Goal: Task Accomplishment & Management: Manage account settings

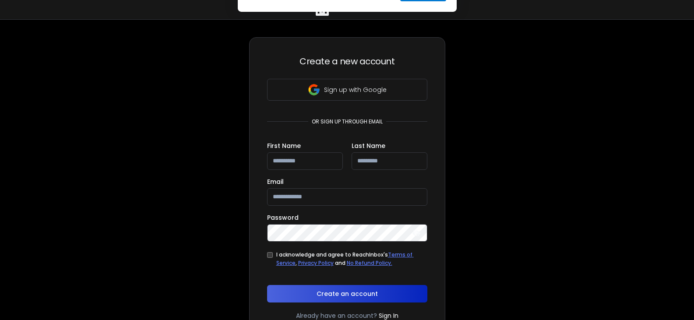
click at [380, 59] on button "Later" at bounding box center [375, 57] width 39 height 22
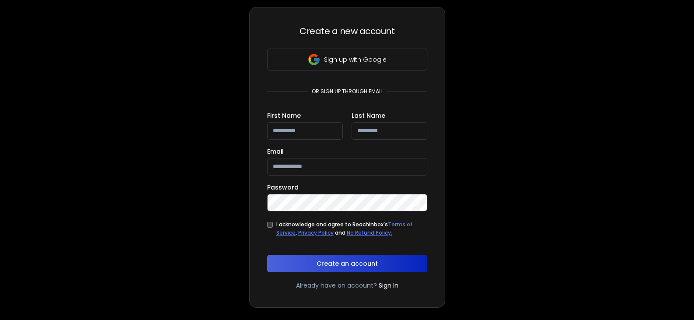
scroll to position [44, 0]
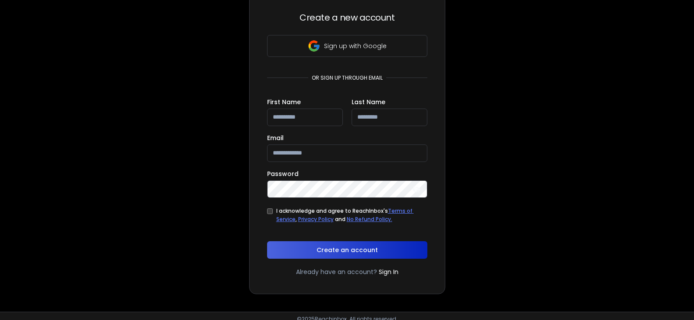
click at [288, 116] on input "text" at bounding box center [305, 118] width 76 height 18
type input "********"
click at [382, 114] on input "text" at bounding box center [390, 118] width 76 height 18
type input "*******"
click at [286, 151] on input "email" at bounding box center [347, 154] width 160 height 18
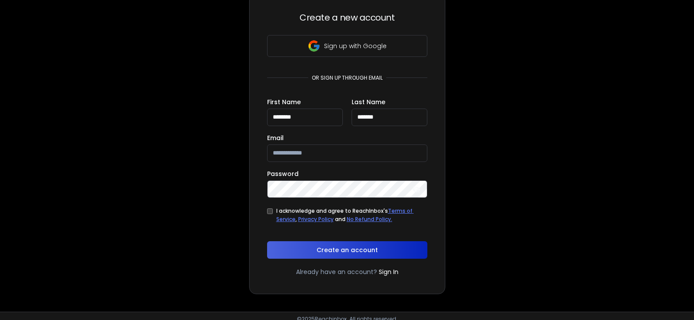
type input "**********"
click at [219, 183] on div "**********" at bounding box center [347, 143] width 694 height 301
click at [421, 191] on div at bounding box center [419, 190] width 13 height 8
click at [360, 251] on button "Create an account" at bounding box center [347, 250] width 160 height 18
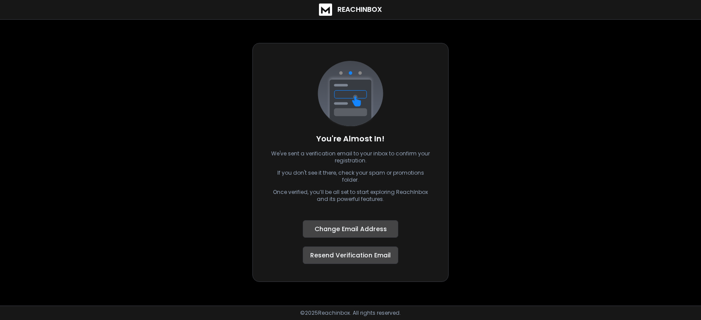
click at [340, 10] on h1 "ReachInbox" at bounding box center [359, 9] width 45 height 11
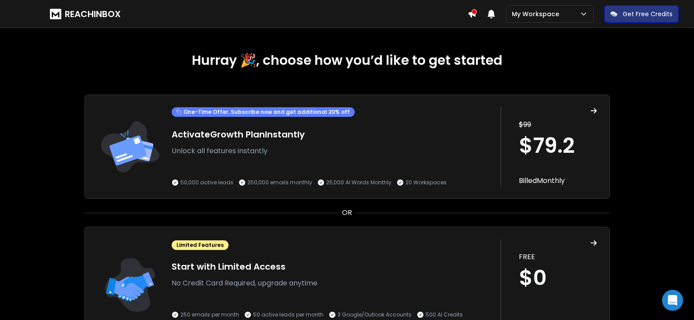
scroll to position [23, 0]
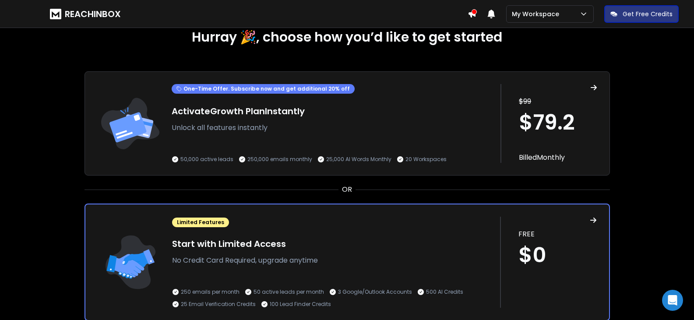
click at [591, 221] on icon at bounding box center [593, 220] width 7 height 7
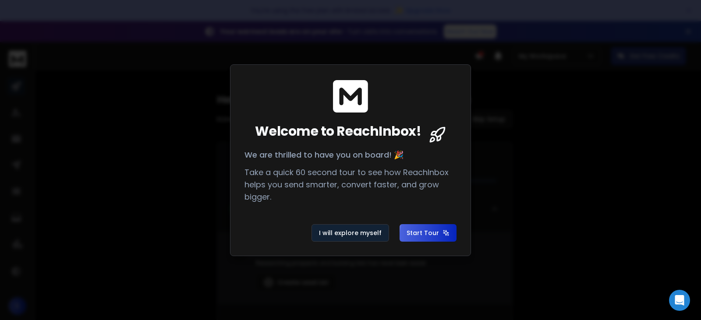
click at [371, 230] on button "I will explore myself" at bounding box center [351, 233] width 78 height 18
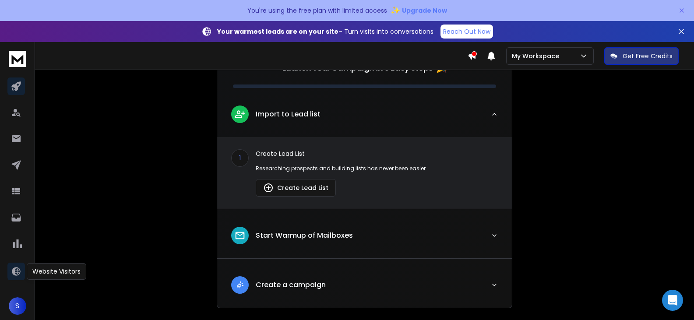
scroll to position [106, 0]
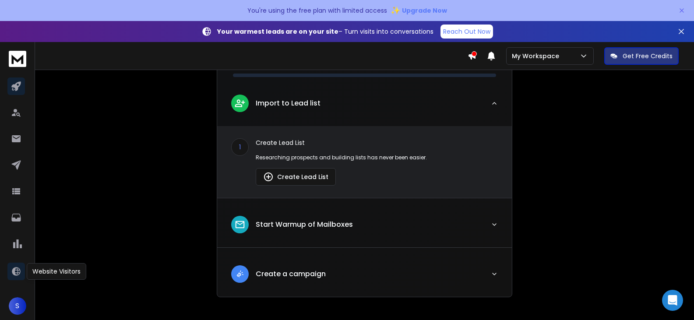
click at [10, 274] on link at bounding box center [16, 272] width 18 height 18
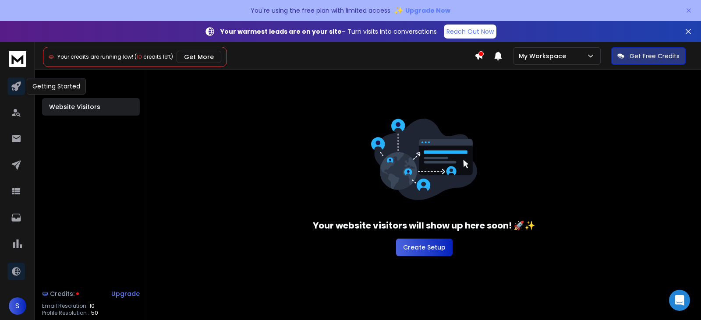
click at [18, 85] on icon at bounding box center [16, 86] width 10 height 10
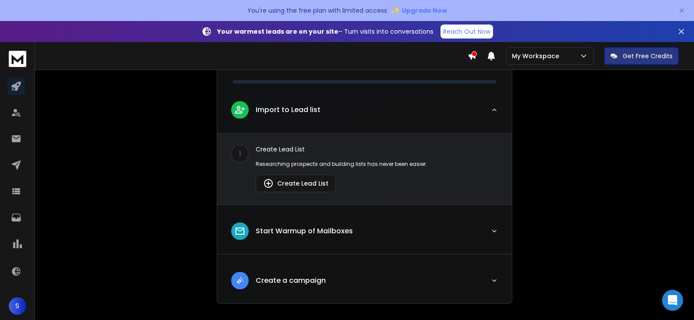
scroll to position [106, 0]
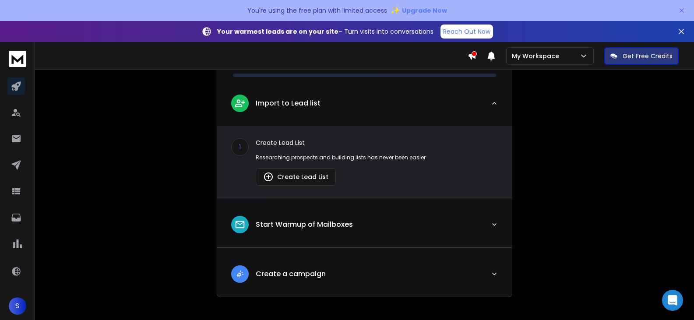
click at [333, 215] on button "Start Warmup of Mailboxes" at bounding box center [364, 228] width 295 height 39
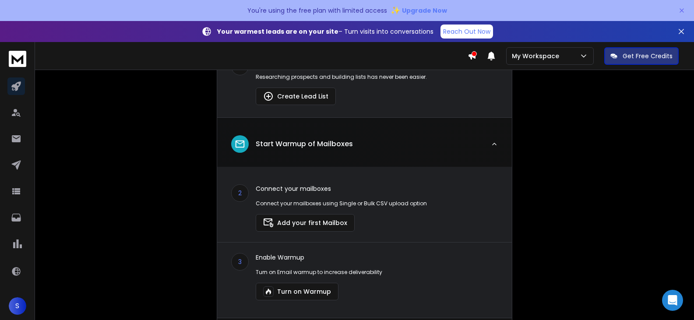
scroll to position [237, 0]
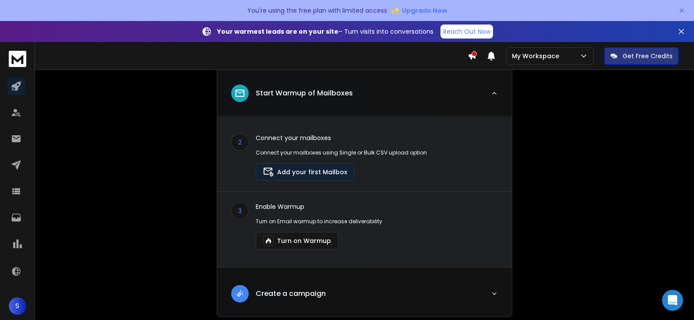
click at [305, 170] on button "Add your first Mailbox" at bounding box center [305, 172] width 99 height 18
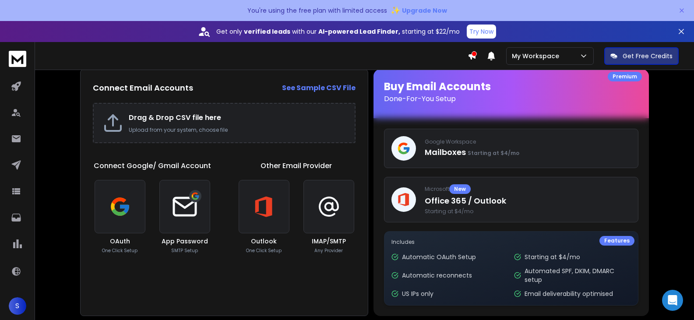
scroll to position [72, 0]
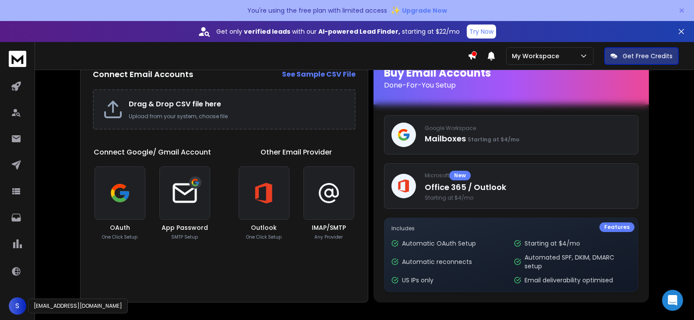
click at [14, 310] on span "S" at bounding box center [18, 306] width 18 height 18
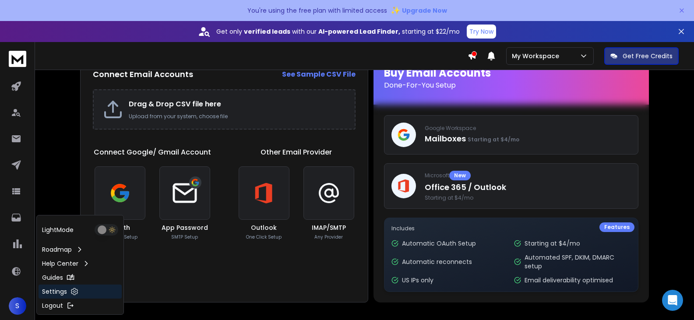
click at [52, 293] on p "Settings" at bounding box center [54, 291] width 25 height 9
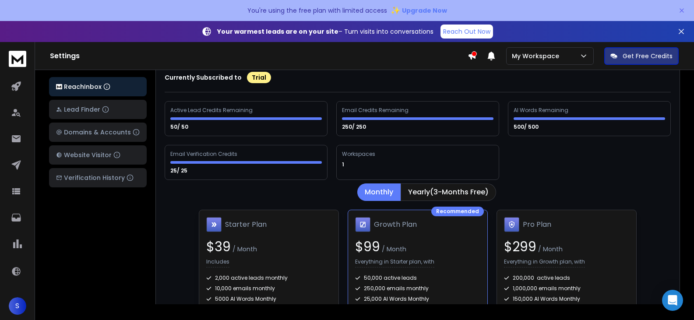
scroll to position [173, 0]
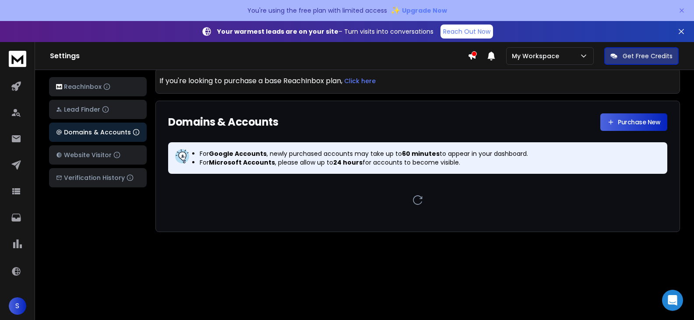
click at [64, 130] on button "Domains & Accounts" at bounding box center [98, 132] width 98 height 19
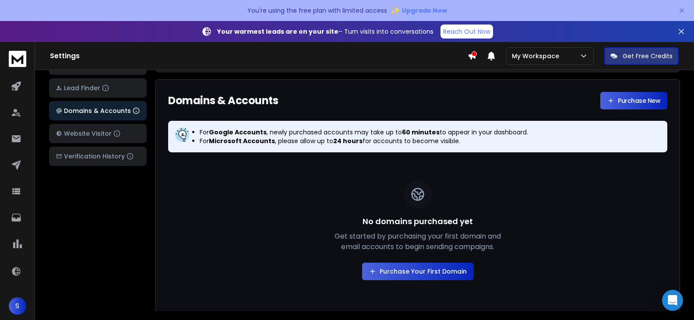
scroll to position [33, 0]
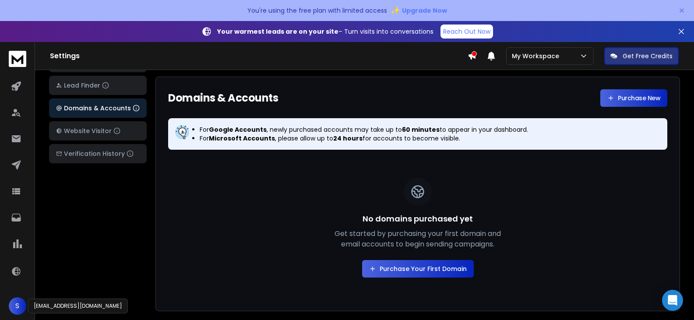
click at [18, 304] on span "S" at bounding box center [18, 306] width 18 height 18
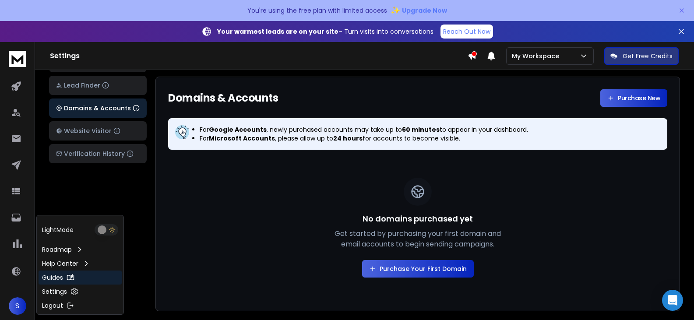
click at [54, 277] on p "Guides" at bounding box center [52, 277] width 21 height 9
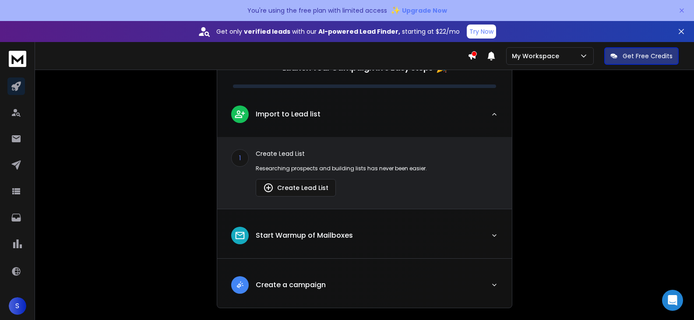
scroll to position [106, 0]
